Goal: Information Seeking & Learning: Find contact information

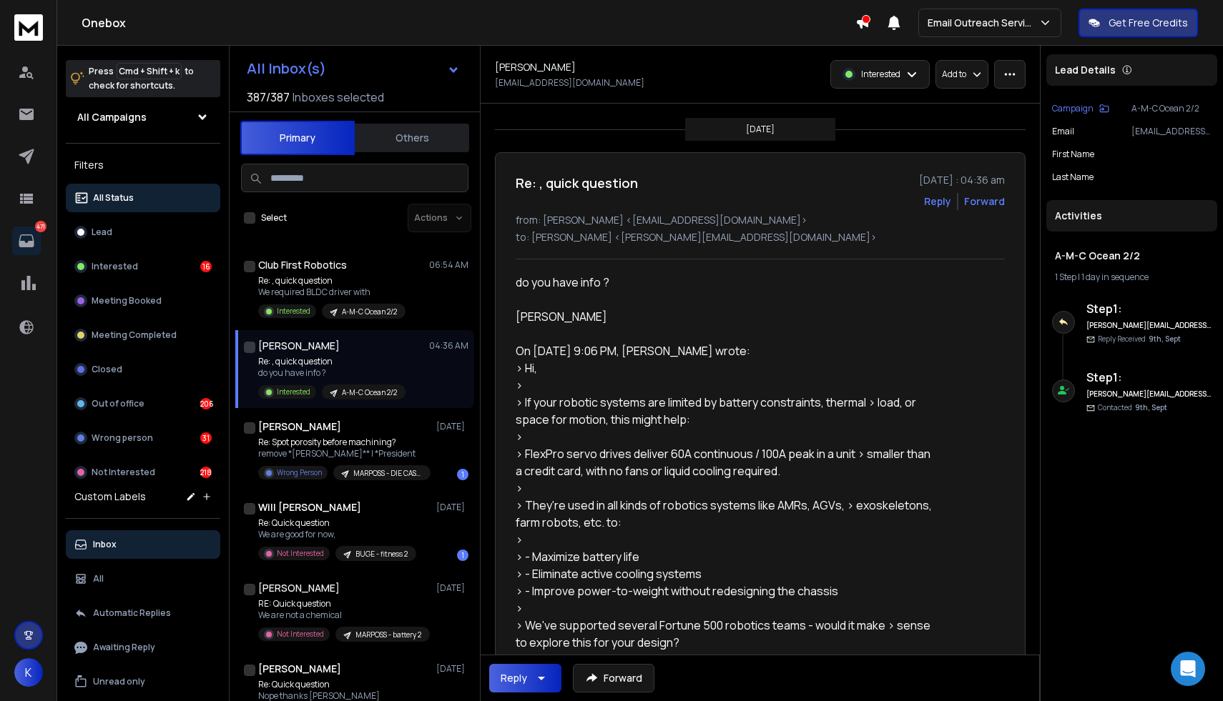
scroll to position [72, 0]
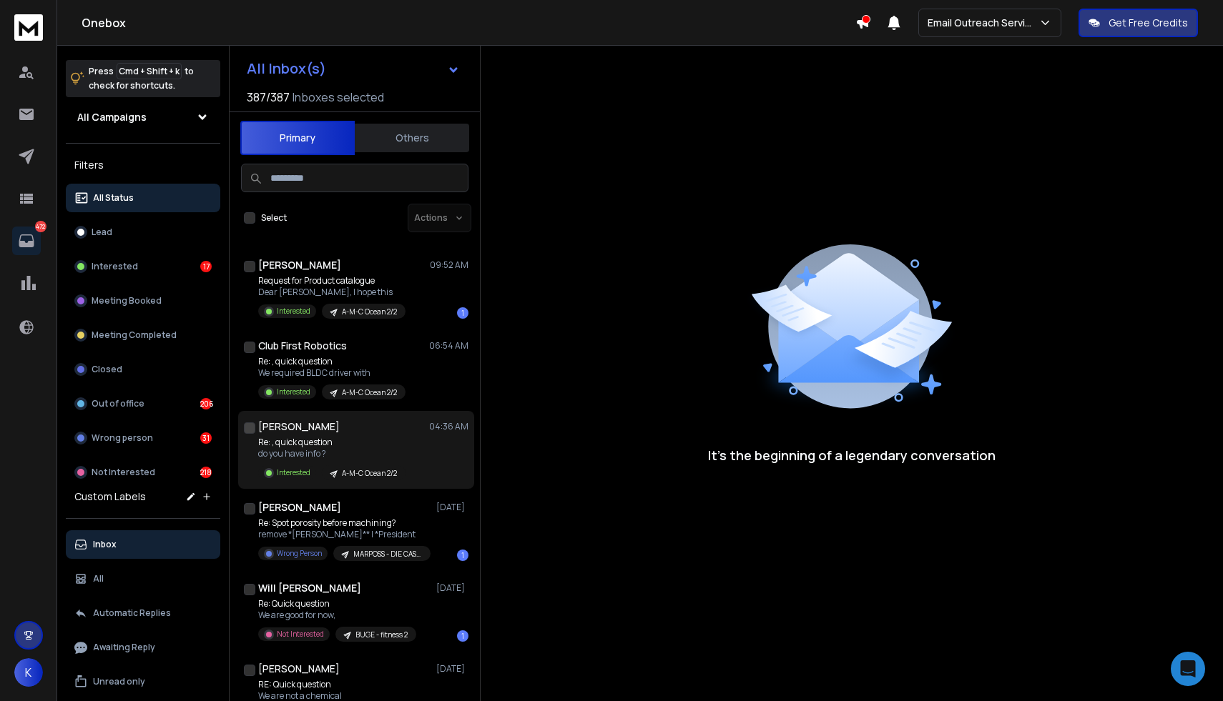
click at [371, 432] on div "[PERSON_NAME] 04:36 AM" at bounding box center [363, 427] width 210 height 14
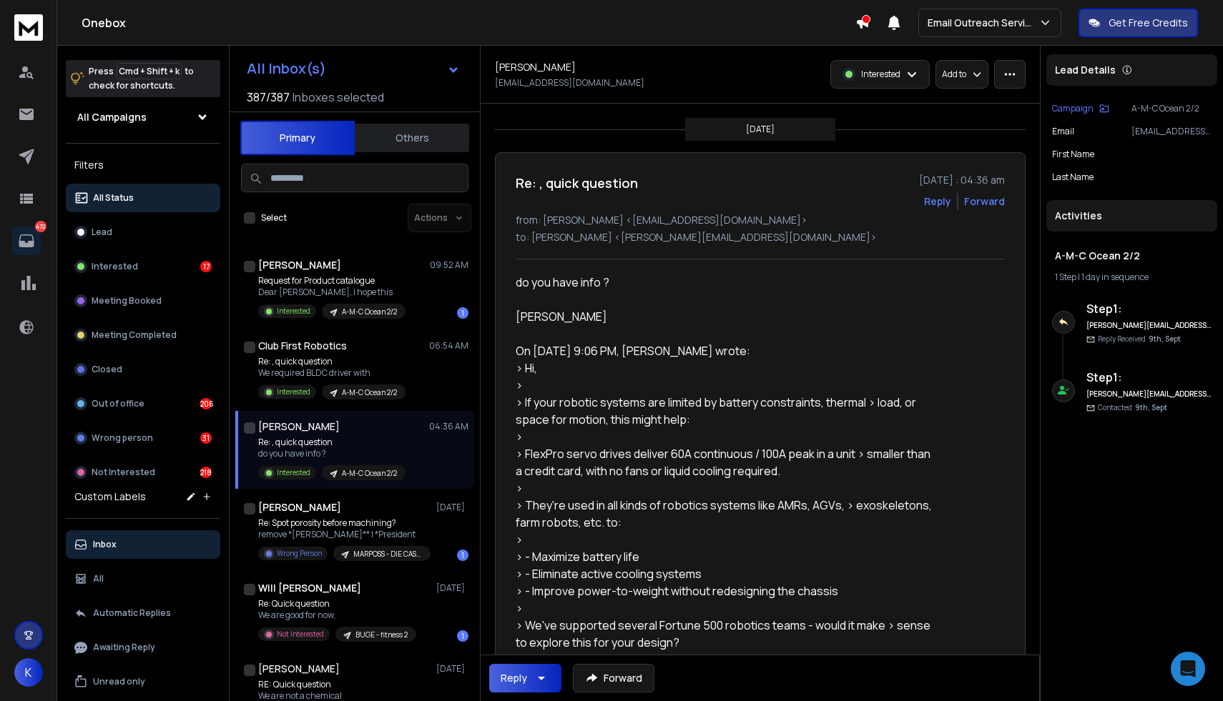
click at [616, 221] on p "from: [PERSON_NAME] <[EMAIL_ADDRESS][DOMAIN_NAME]>" at bounding box center [760, 220] width 489 height 14
click at [727, 219] on p "from: [PERSON_NAME] <[EMAIL_ADDRESS][DOMAIN_NAME]>" at bounding box center [760, 220] width 489 height 14
copy p "[EMAIL_ADDRESS][DOMAIN_NAME]"
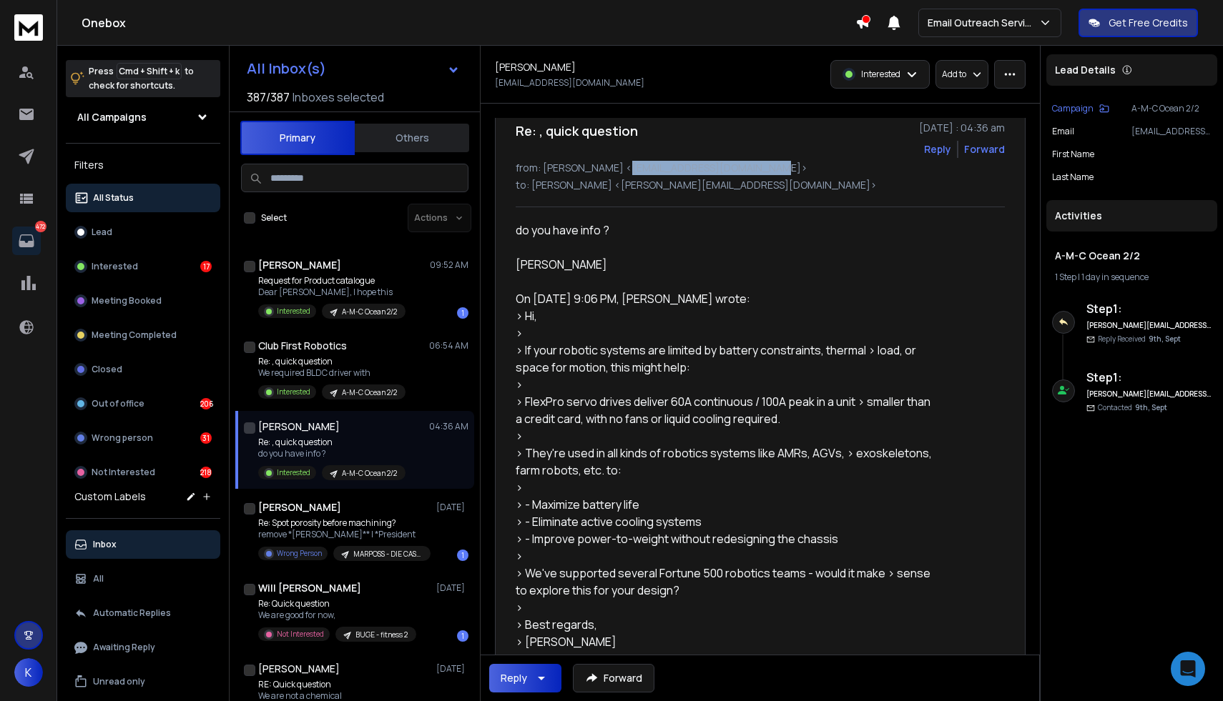
scroll to position [45, 0]
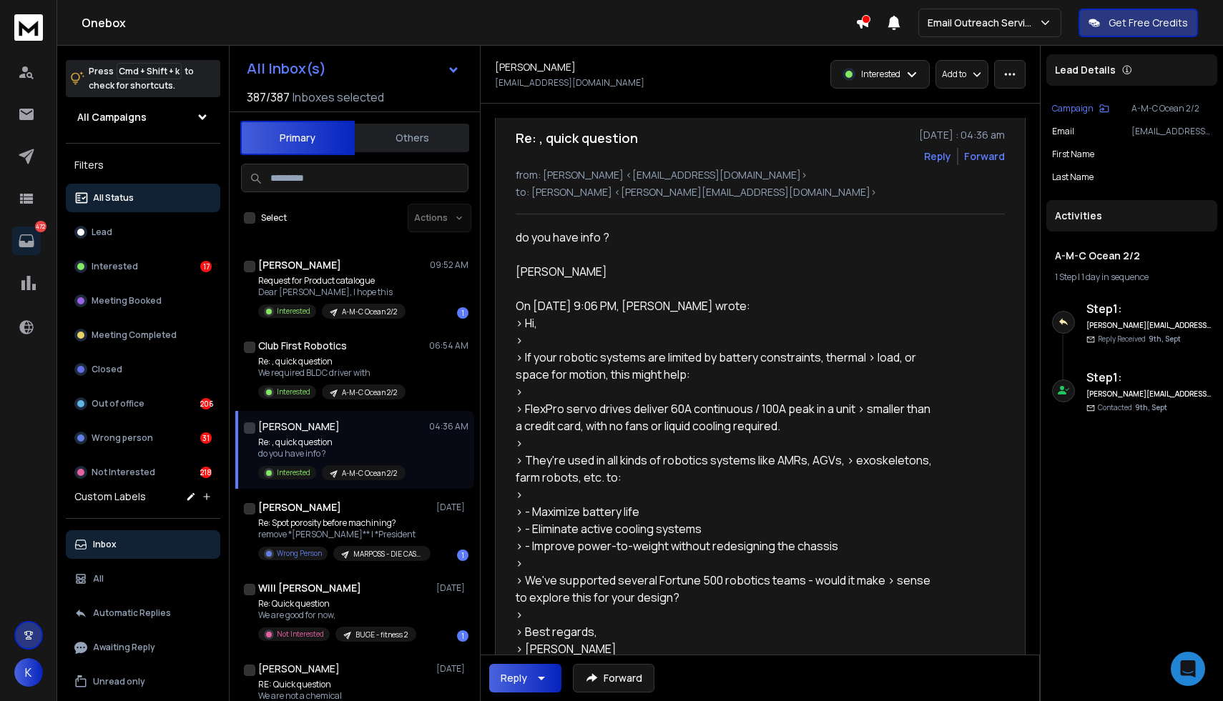
click at [554, 172] on p "from: [PERSON_NAME] <[EMAIL_ADDRESS][DOMAIN_NAME]>" at bounding box center [760, 175] width 489 height 14
click at [577, 172] on p "from: [PERSON_NAME] <[EMAIL_ADDRESS][DOMAIN_NAME]>" at bounding box center [760, 175] width 489 height 14
copy p "[PERSON_NAME]"
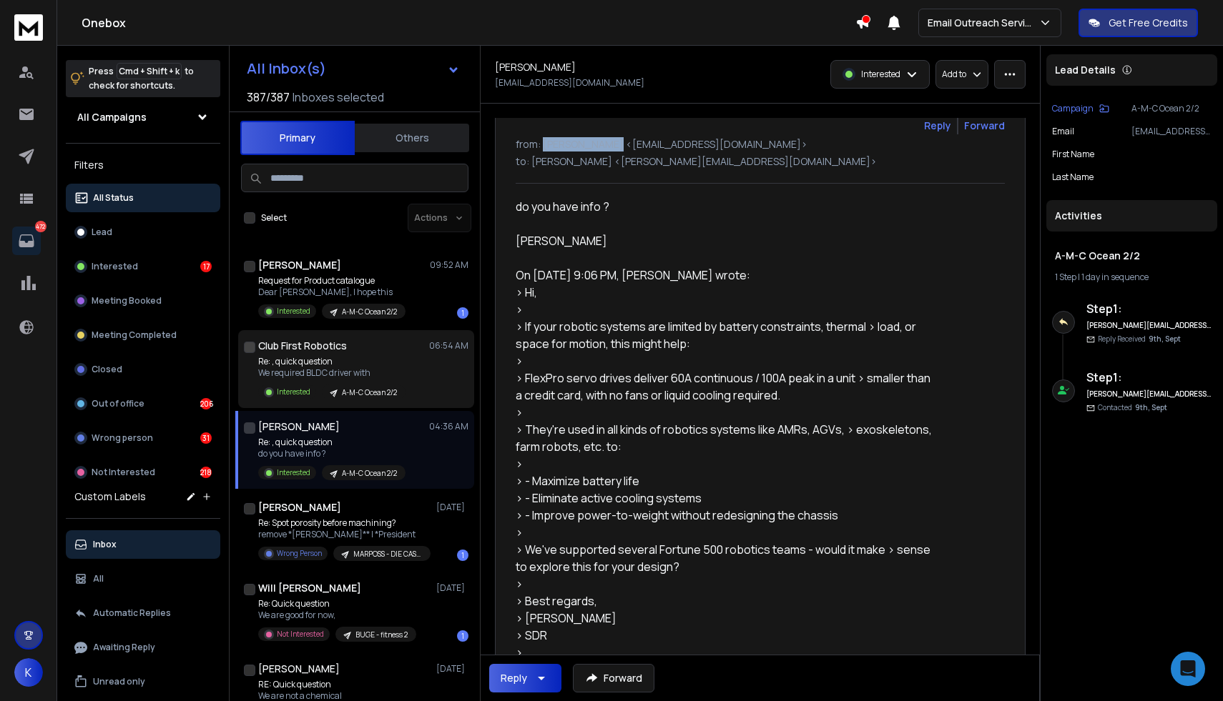
scroll to position [78, 0]
click at [405, 365] on p "Re: , quick question" at bounding box center [331, 361] width 147 height 11
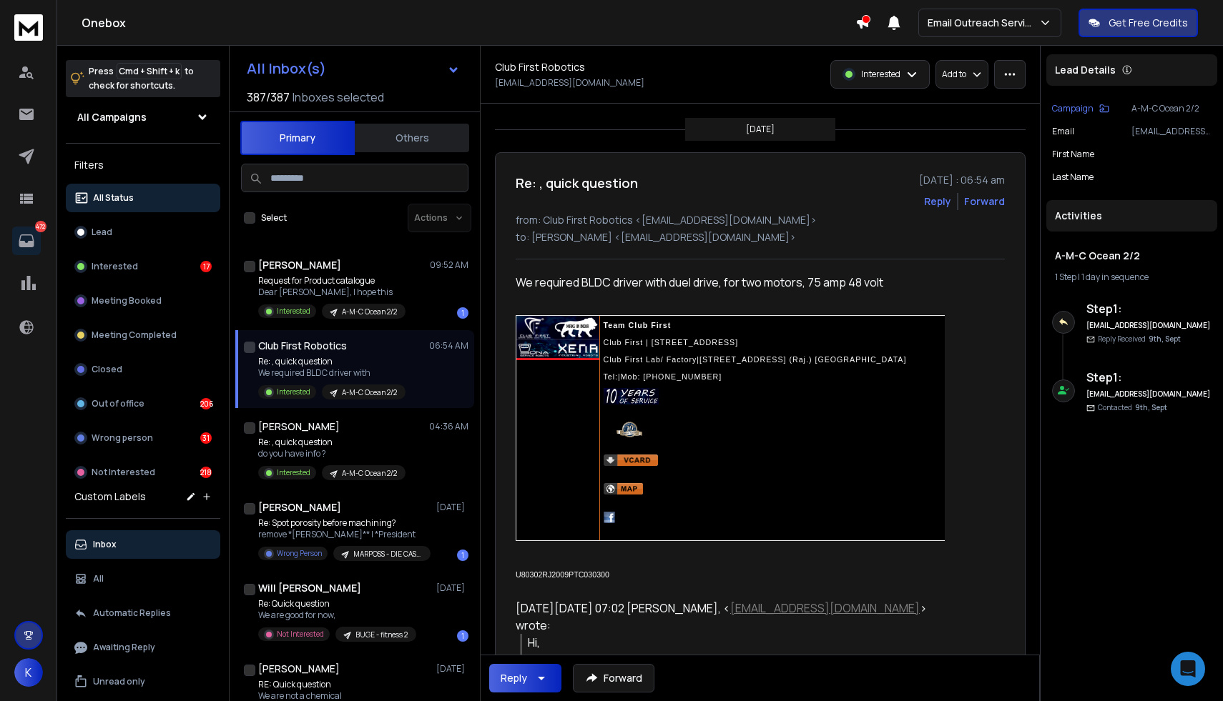
scroll to position [11, 0]
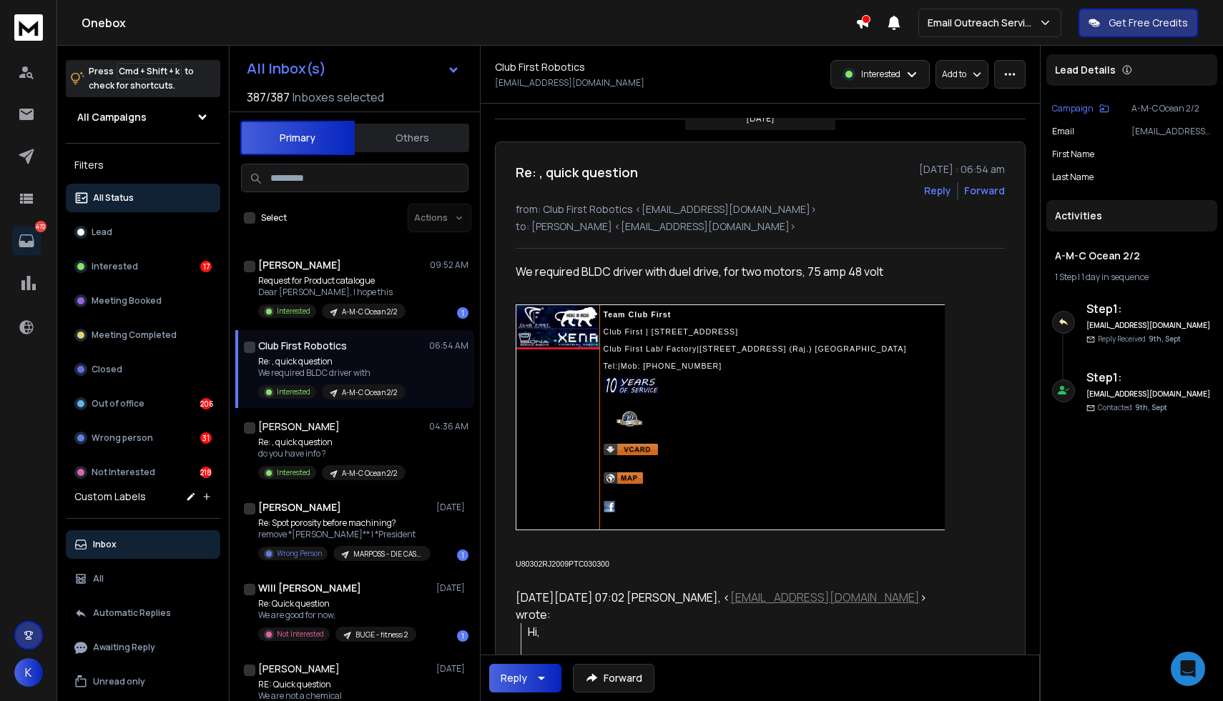
click at [669, 205] on p "from: Club First Robotics <[EMAIL_ADDRESS][DOMAIN_NAME]>" at bounding box center [760, 209] width 489 height 14
click at [712, 206] on p "from: Club First Robotics <[EMAIL_ADDRESS][DOMAIN_NAME]>" at bounding box center [760, 209] width 489 height 14
copy p "[DOMAIN_NAME]"
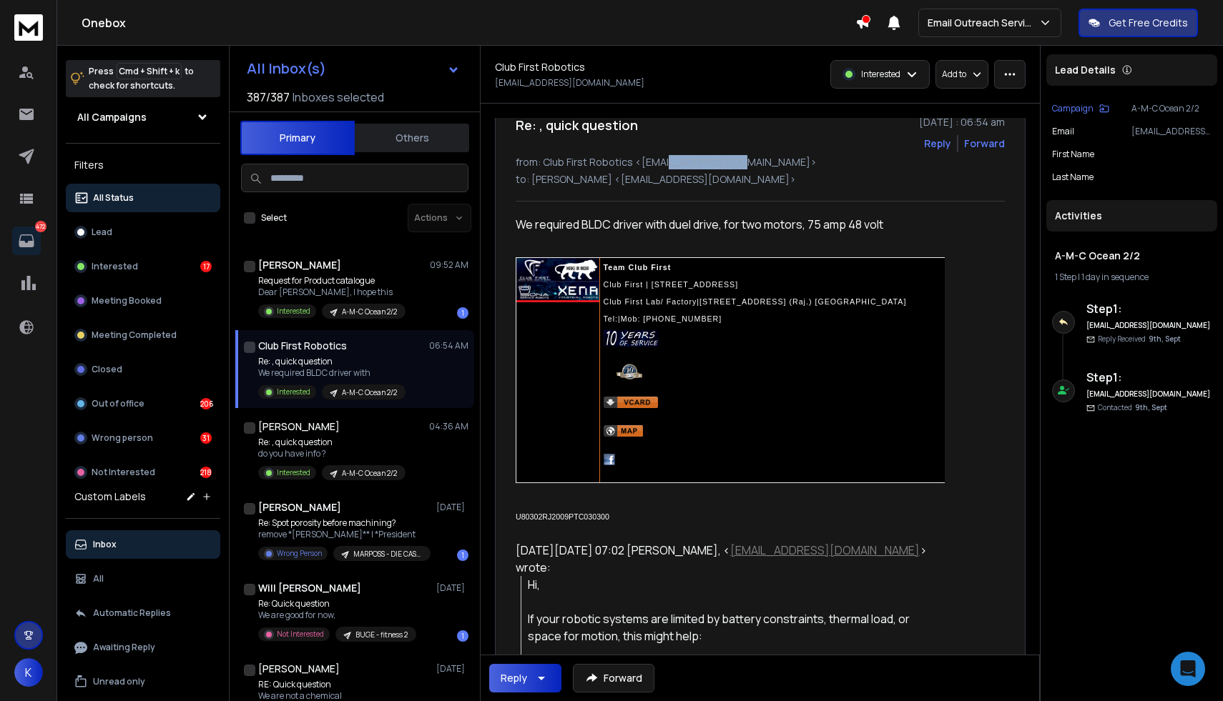
scroll to position [62, 0]
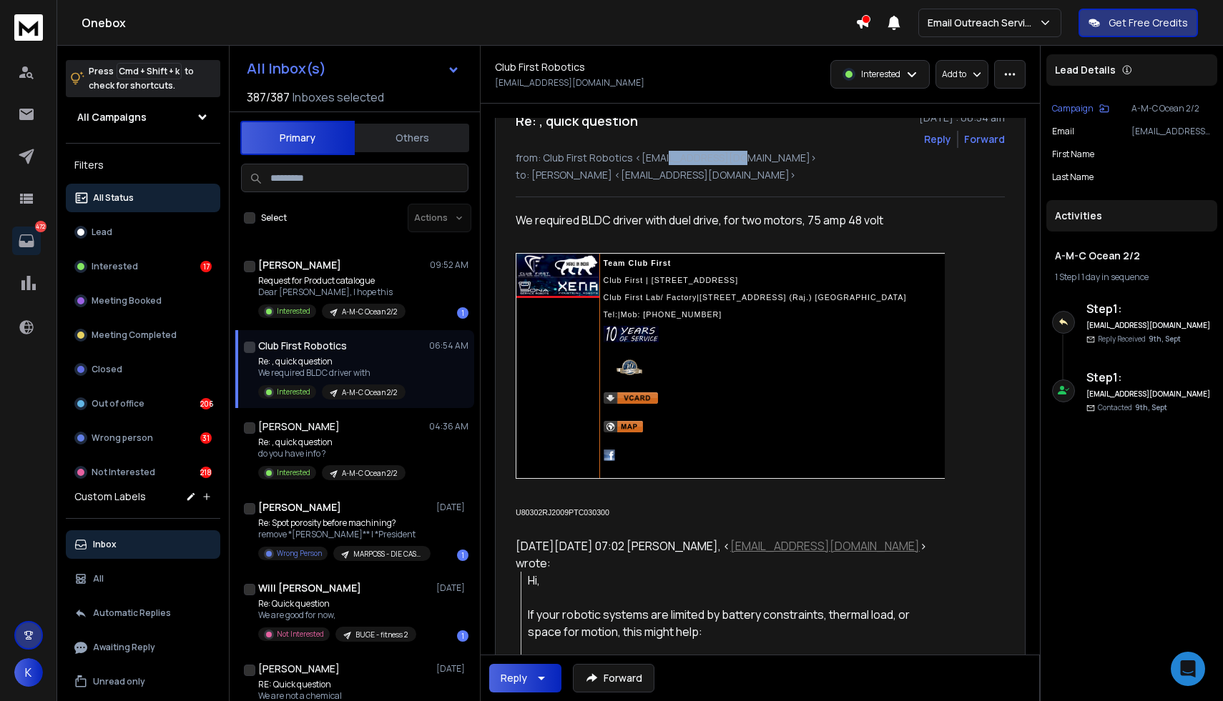
drag, startPoint x: 721, startPoint y: 315, endPoint x: 646, endPoint y: 317, distance: 74.4
click at [646, 317] on td "Team Club First Club First | [STREET_ADDRESS][GEOGRAPHIC_DATA] First Lab/ Facto…" at bounding box center [1059, 366] width 918 height 225
copy span "[PHONE_NUMBER]"
click at [636, 160] on p "from: Club First Robotics <[EMAIL_ADDRESS][DOMAIN_NAME]>" at bounding box center [760, 158] width 489 height 14
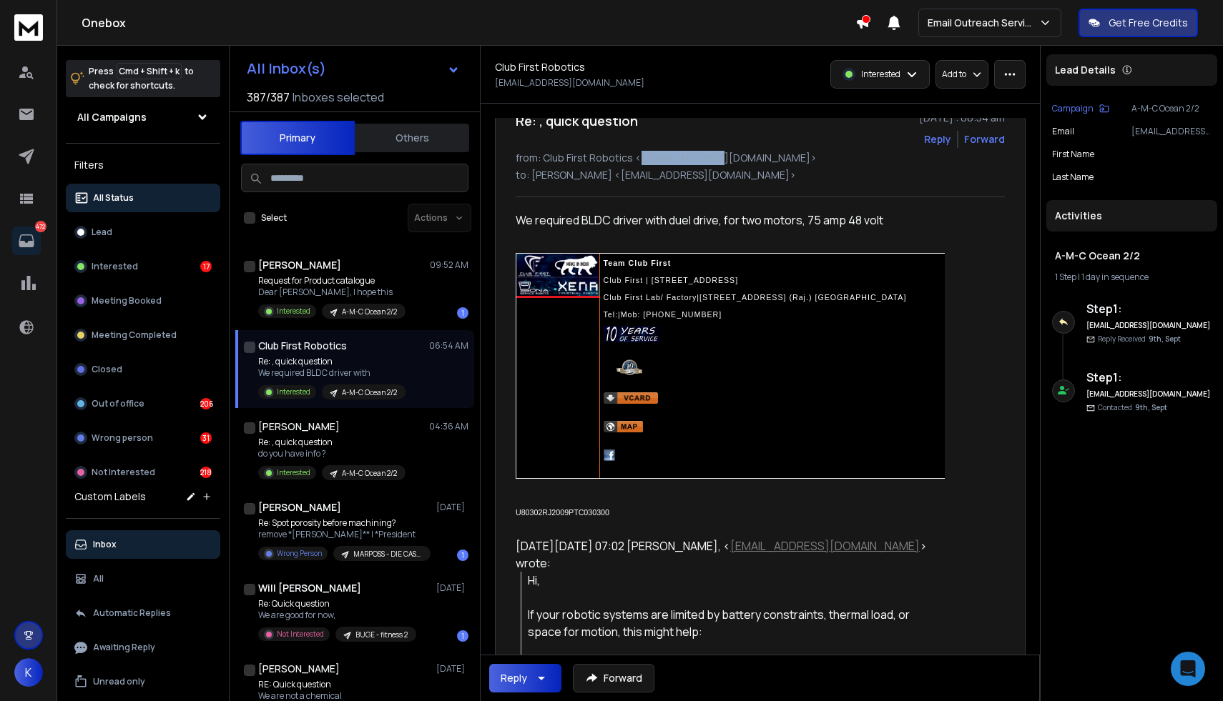
click at [699, 161] on p "from: Club First Robotics <[EMAIL_ADDRESS][DOMAIN_NAME]>" at bounding box center [760, 158] width 489 height 14
click at [712, 161] on p "from: Club First Robotics <[EMAIL_ADDRESS][DOMAIN_NAME]>" at bounding box center [760, 158] width 489 height 14
copy p "[EMAIL_ADDRESS][DOMAIN_NAME]"
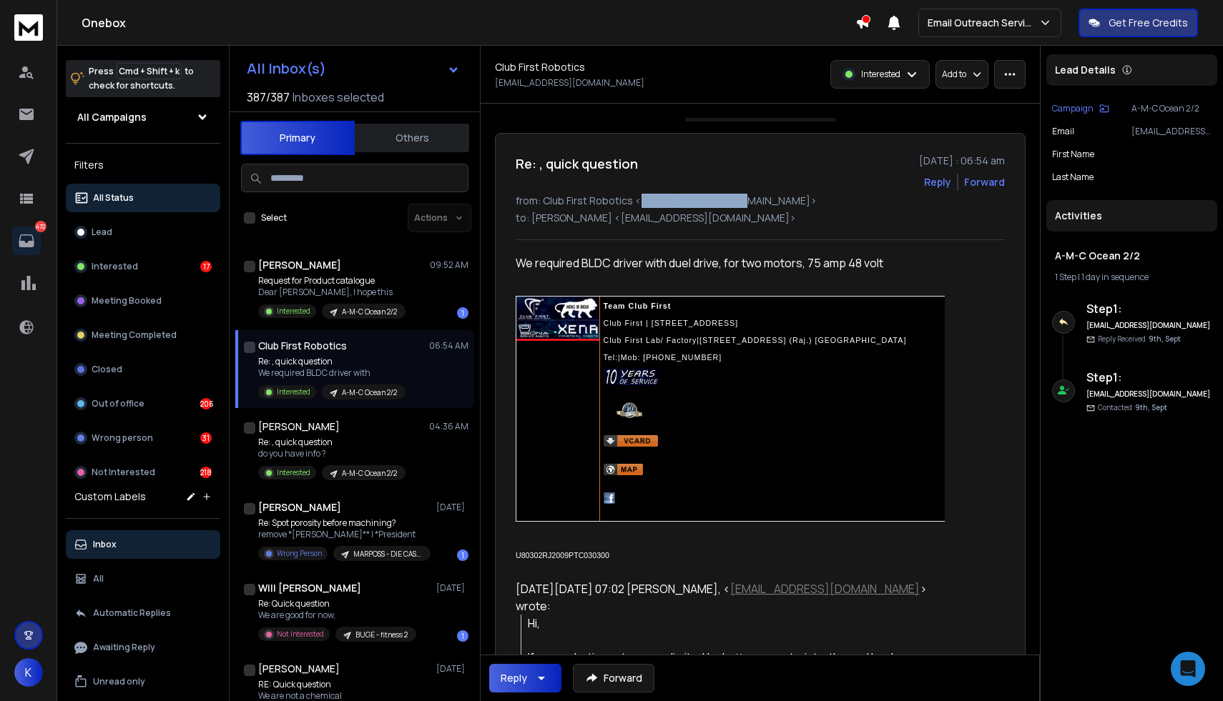
scroll to position [0, 0]
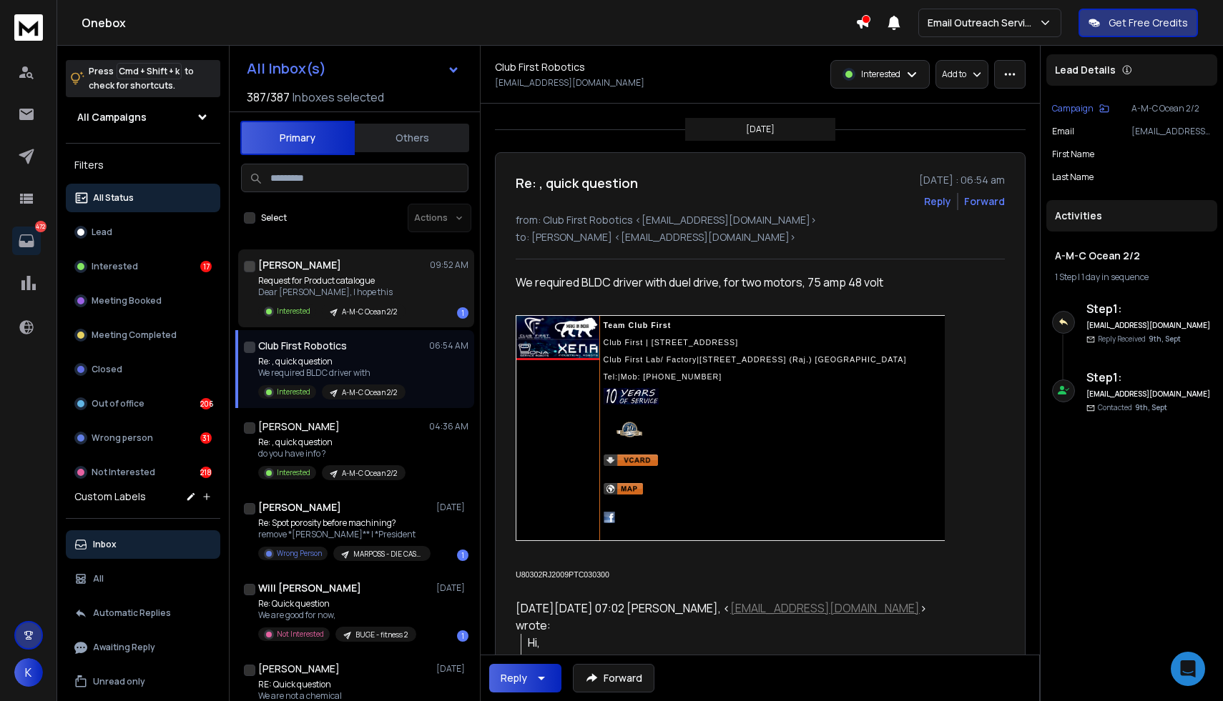
click at [365, 291] on p "Dear [PERSON_NAME], I hope this" at bounding box center [331, 292] width 147 height 11
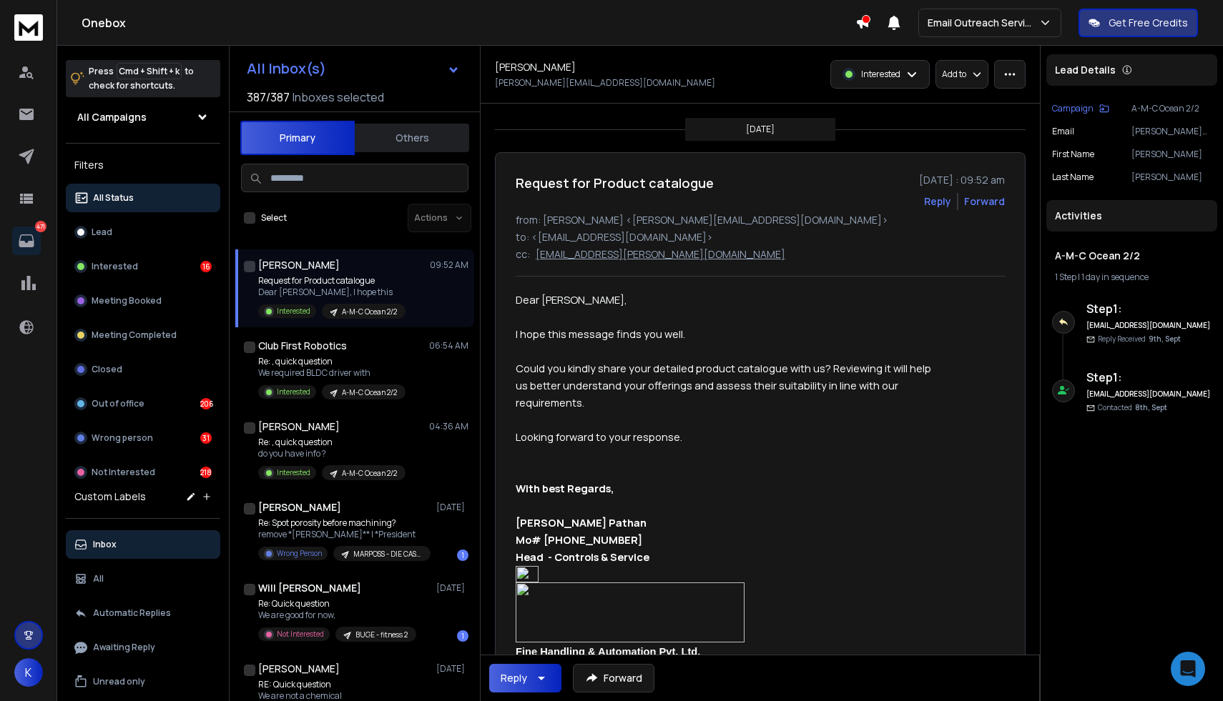
click at [689, 217] on p "from: [PERSON_NAME] <[PERSON_NAME][EMAIL_ADDRESS][DOMAIN_NAME]>" at bounding box center [760, 220] width 489 height 14
click at [741, 220] on p "from: [PERSON_NAME] <[PERSON_NAME][EMAIL_ADDRESS][DOMAIN_NAME]>" at bounding box center [760, 220] width 489 height 14
click at [749, 220] on p "from: [PERSON_NAME] <[PERSON_NAME][EMAIL_ADDRESS][DOMAIN_NAME]>" at bounding box center [760, 220] width 489 height 14
copy p "[DOMAIN_NAME]"
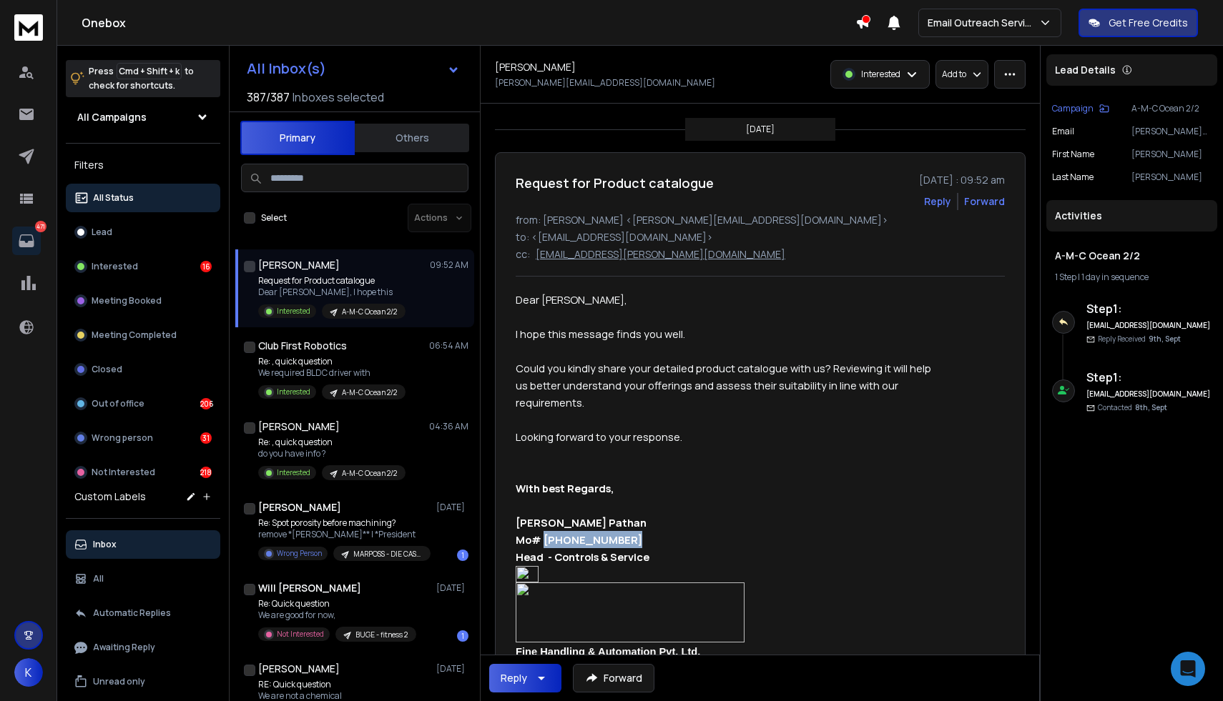
drag, startPoint x: 645, startPoint y: 541, endPoint x: 543, endPoint y: 544, distance: 101.6
click at [543, 544] on p "Mo# [PHONE_NUMBER]" at bounding box center [725, 539] width 418 height 17
copy span "[PHONE_NUMBER]"
click at [618, 225] on p "from: [PERSON_NAME] <[PERSON_NAME][EMAIL_ADDRESS][DOMAIN_NAME]>" at bounding box center [760, 220] width 489 height 14
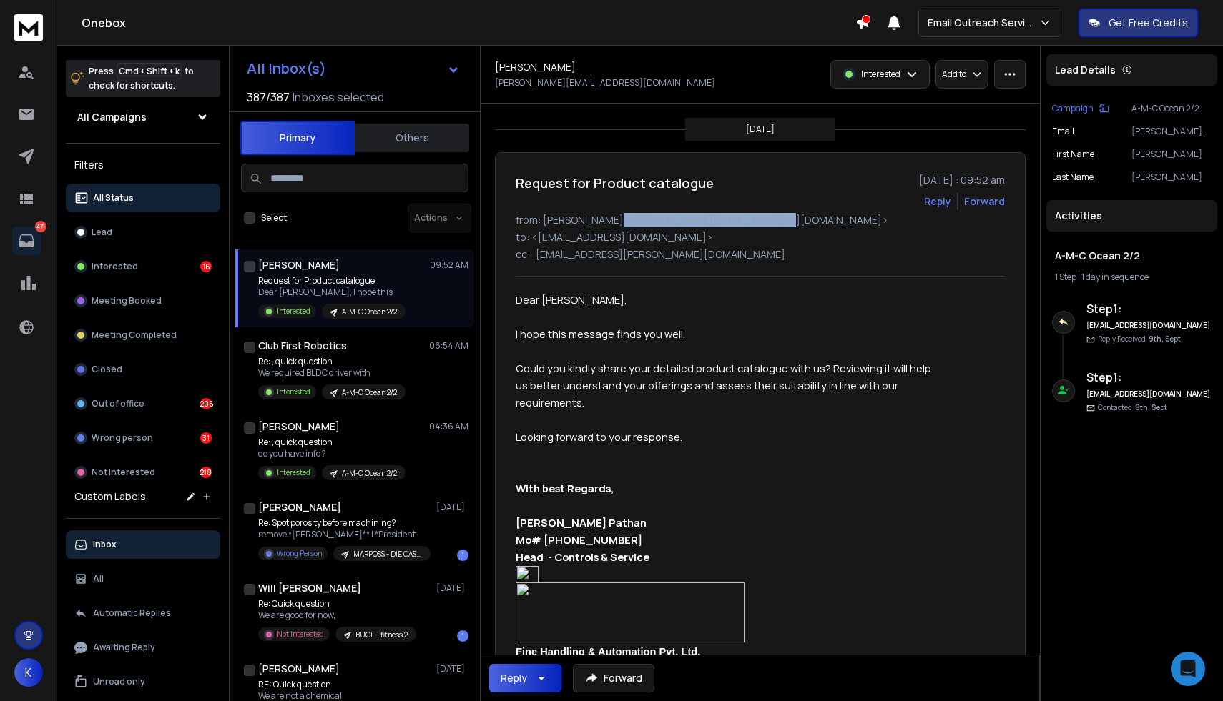
click at [759, 220] on p "from: [PERSON_NAME] <[PERSON_NAME][EMAIL_ADDRESS][DOMAIN_NAME]>" at bounding box center [760, 220] width 489 height 14
copy p "[PERSON_NAME][EMAIL_ADDRESS][DOMAIN_NAME]"
